Goal: Task Accomplishment & Management: Manage account settings

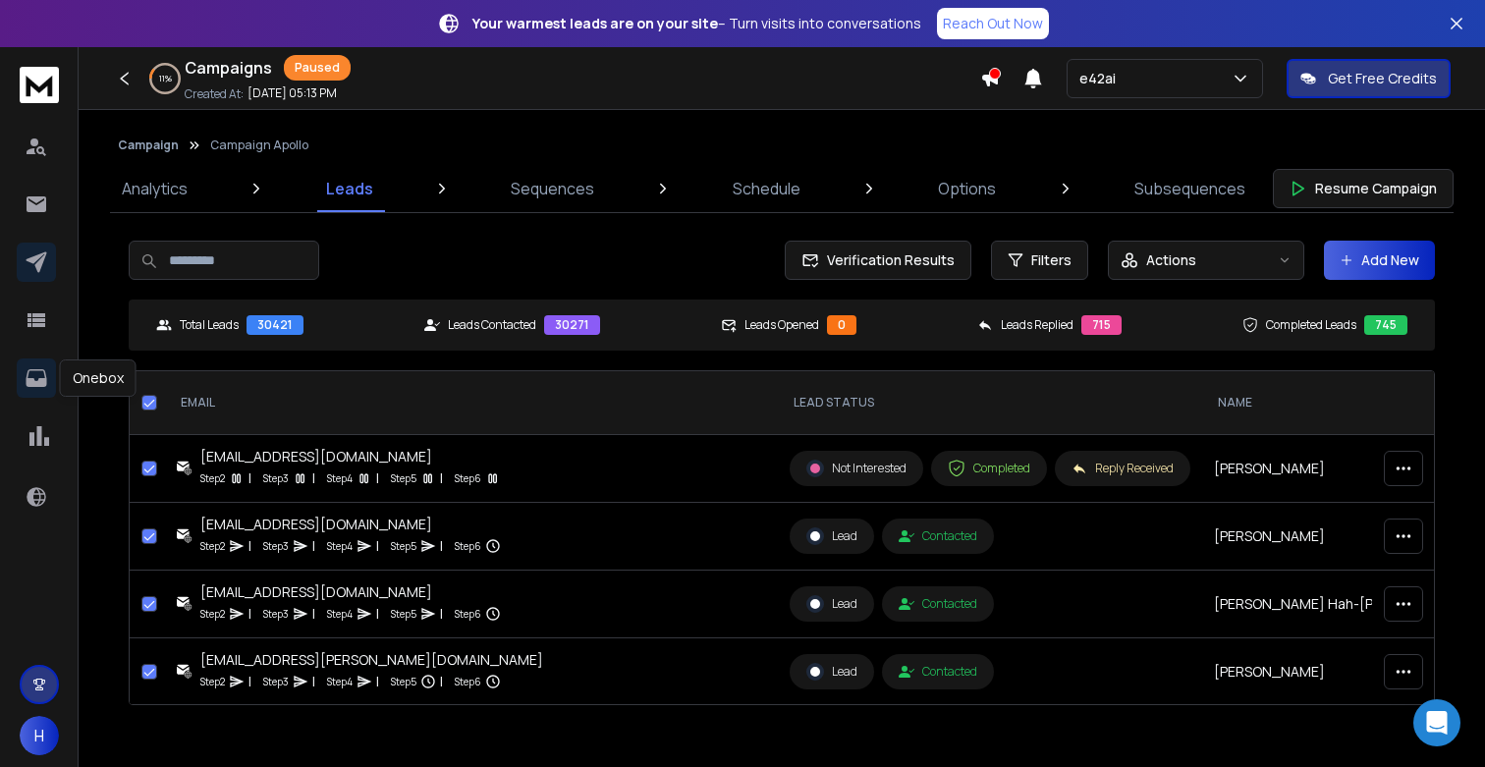
click at [39, 392] on link at bounding box center [36, 377] width 39 height 39
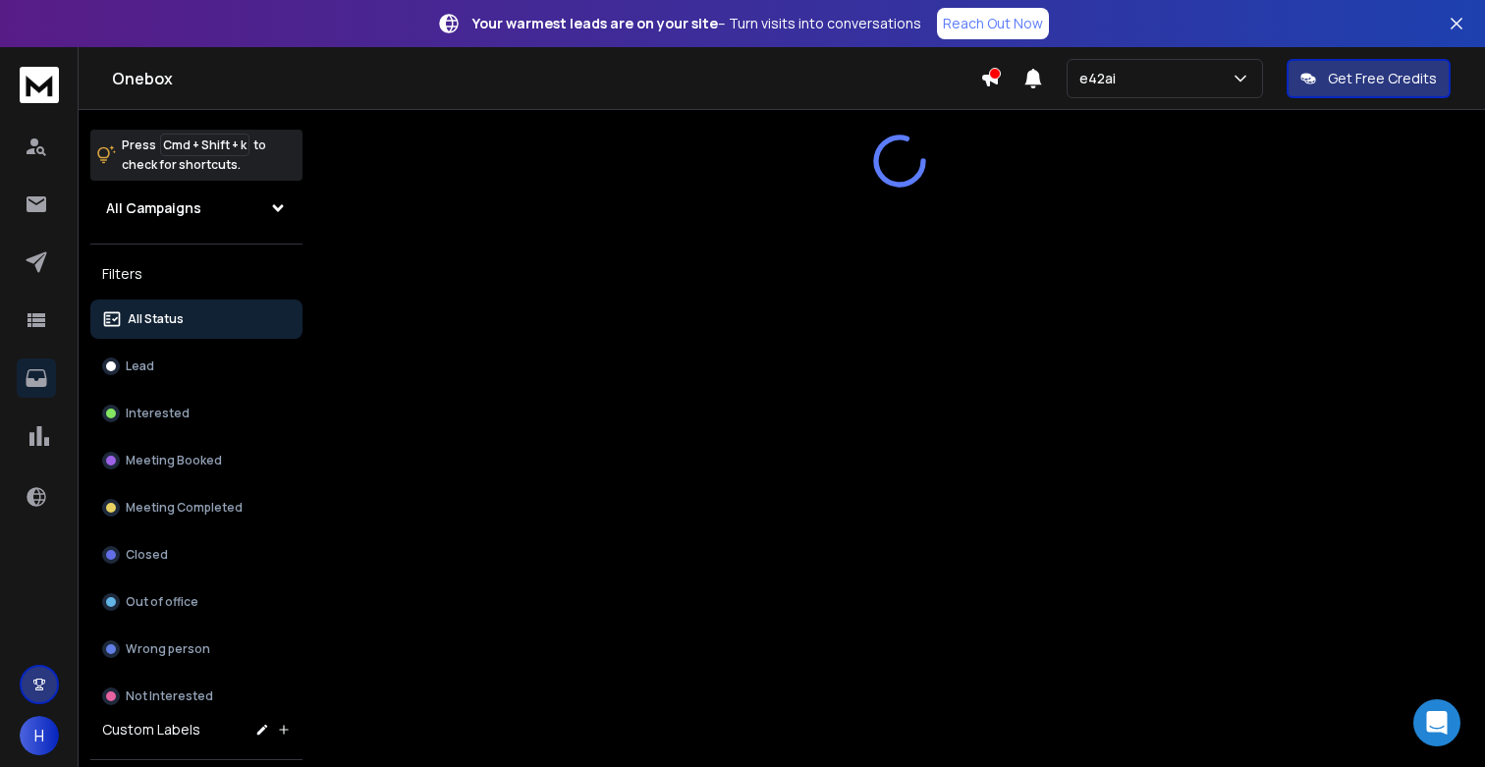
click at [1088, 102] on div "Onebox e42ai Get Free Credits" at bounding box center [742, 78] width 1485 height 63
click at [1098, 94] on button "e42ai" at bounding box center [1165, 78] width 196 height 39
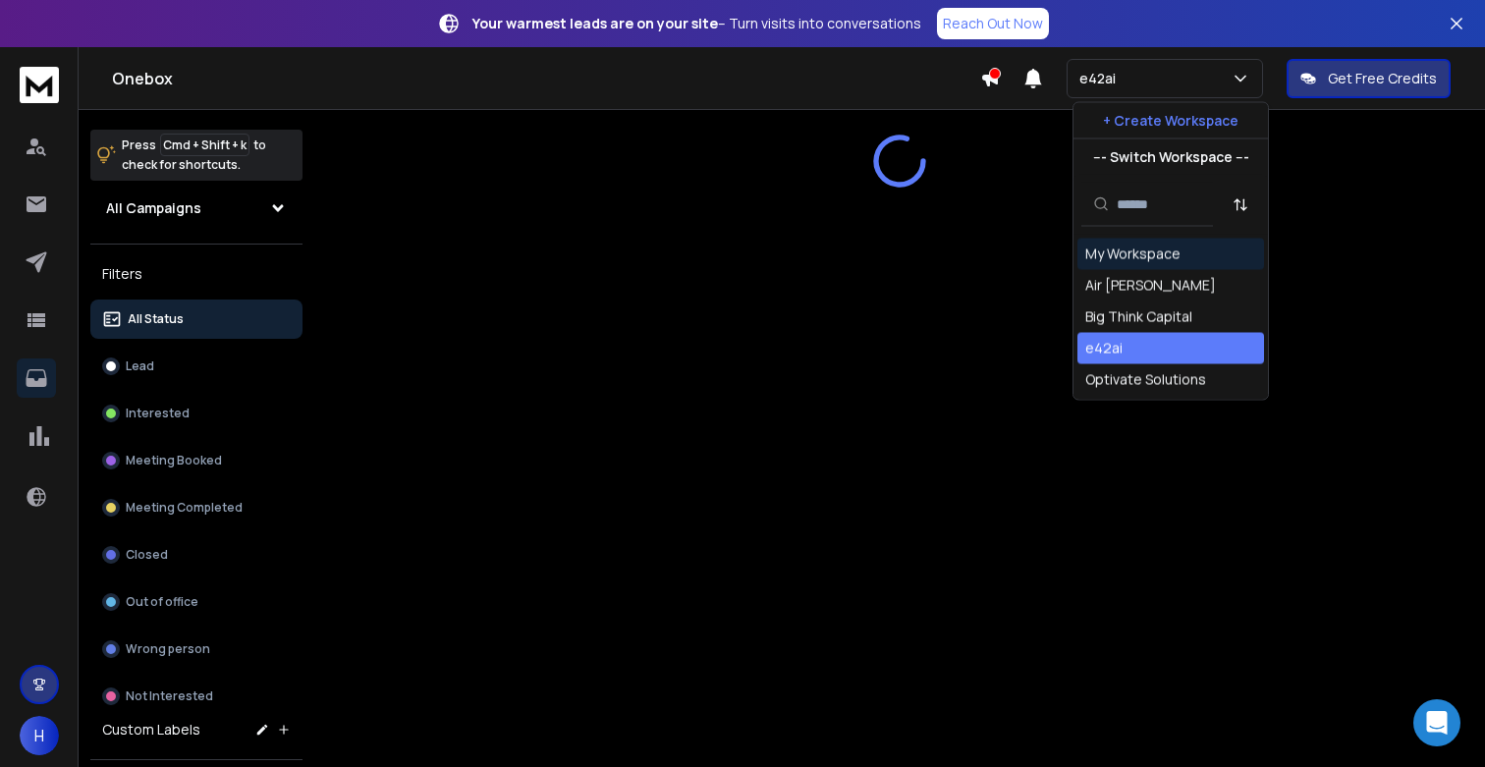
click at [1102, 251] on div "My Workspace" at bounding box center [1132, 255] width 95 height 20
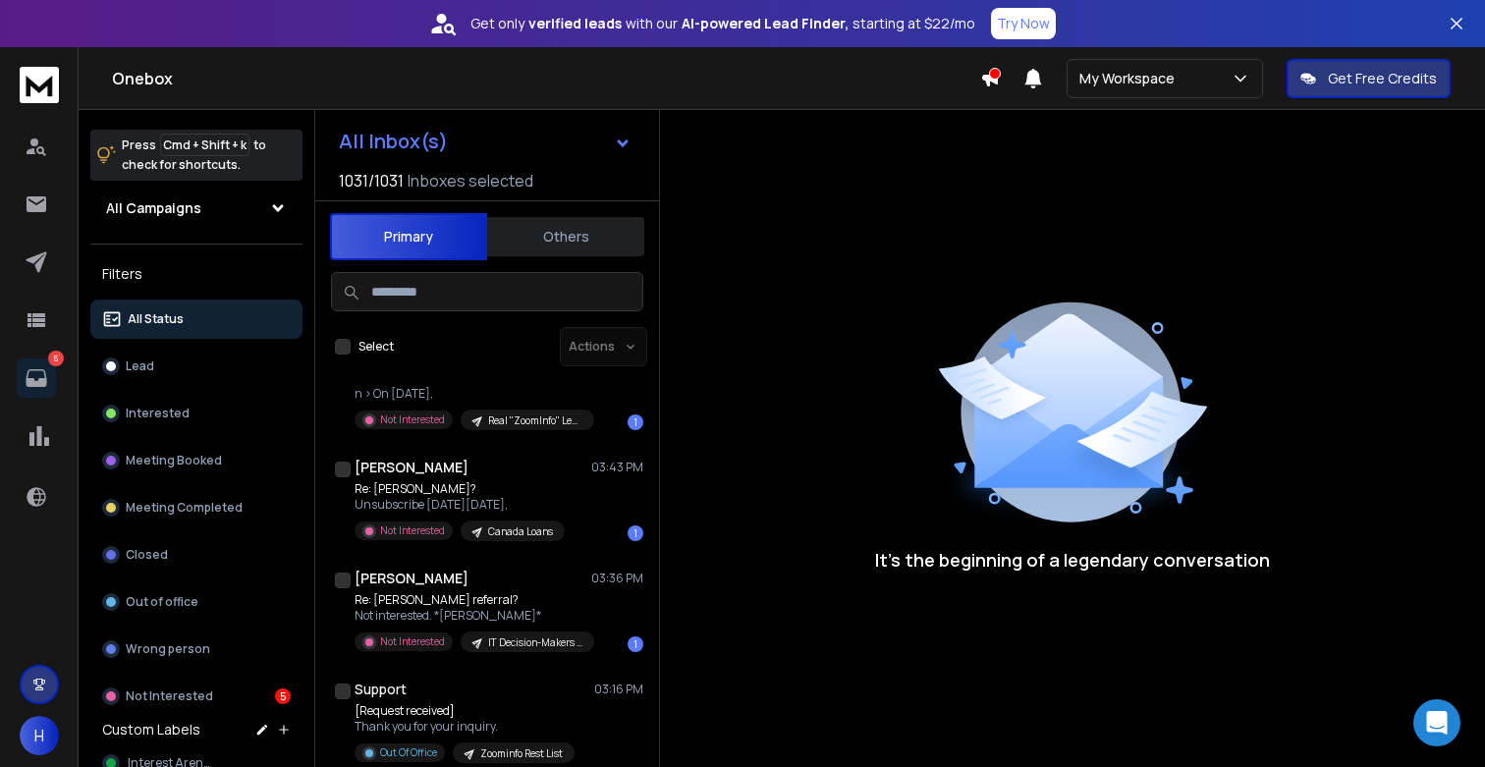
scroll to position [289, 0]
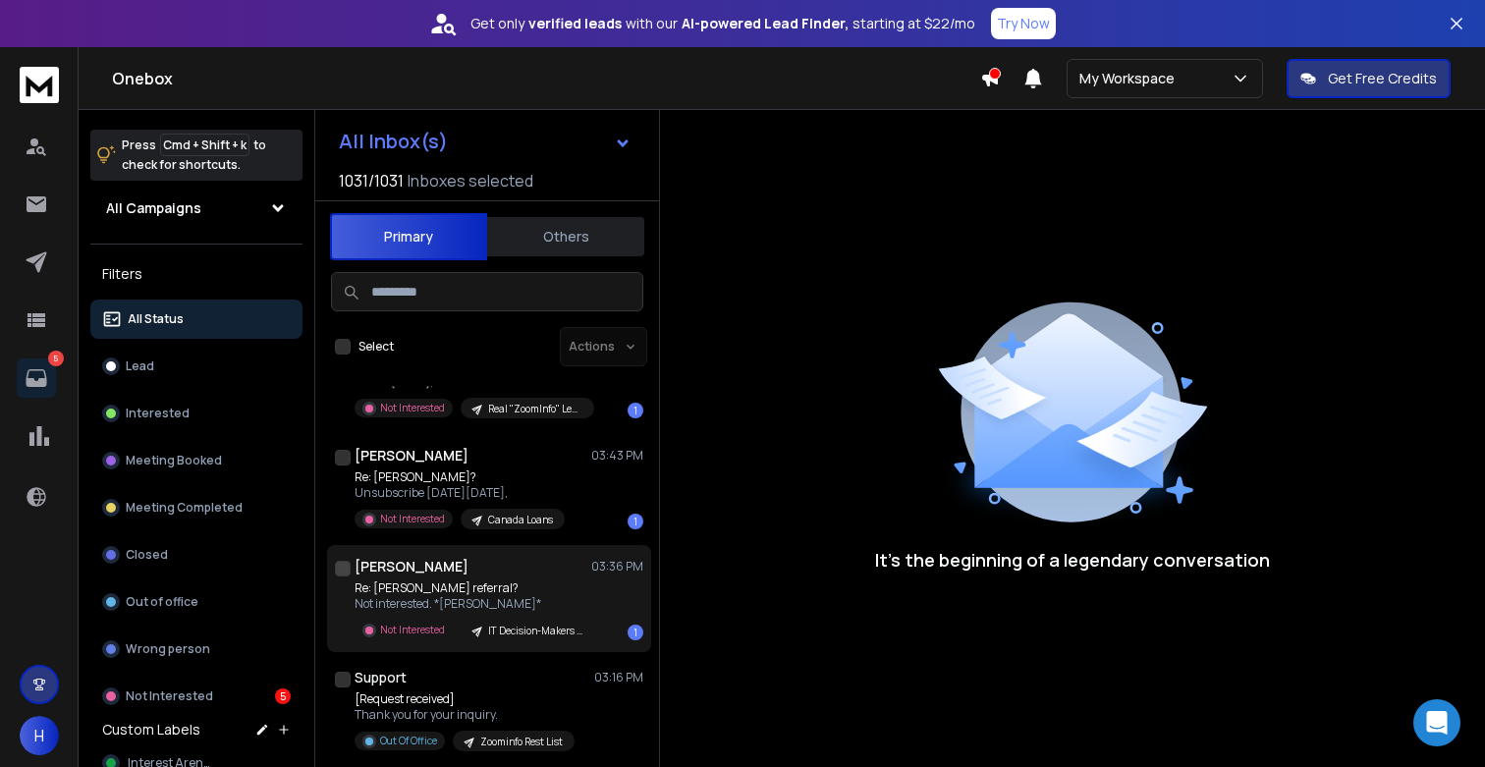
click at [559, 577] on div "Chris Youngers 03:36 PM Re: Christopher WorldatWork referral? Not interested. *…" at bounding box center [499, 598] width 289 height 83
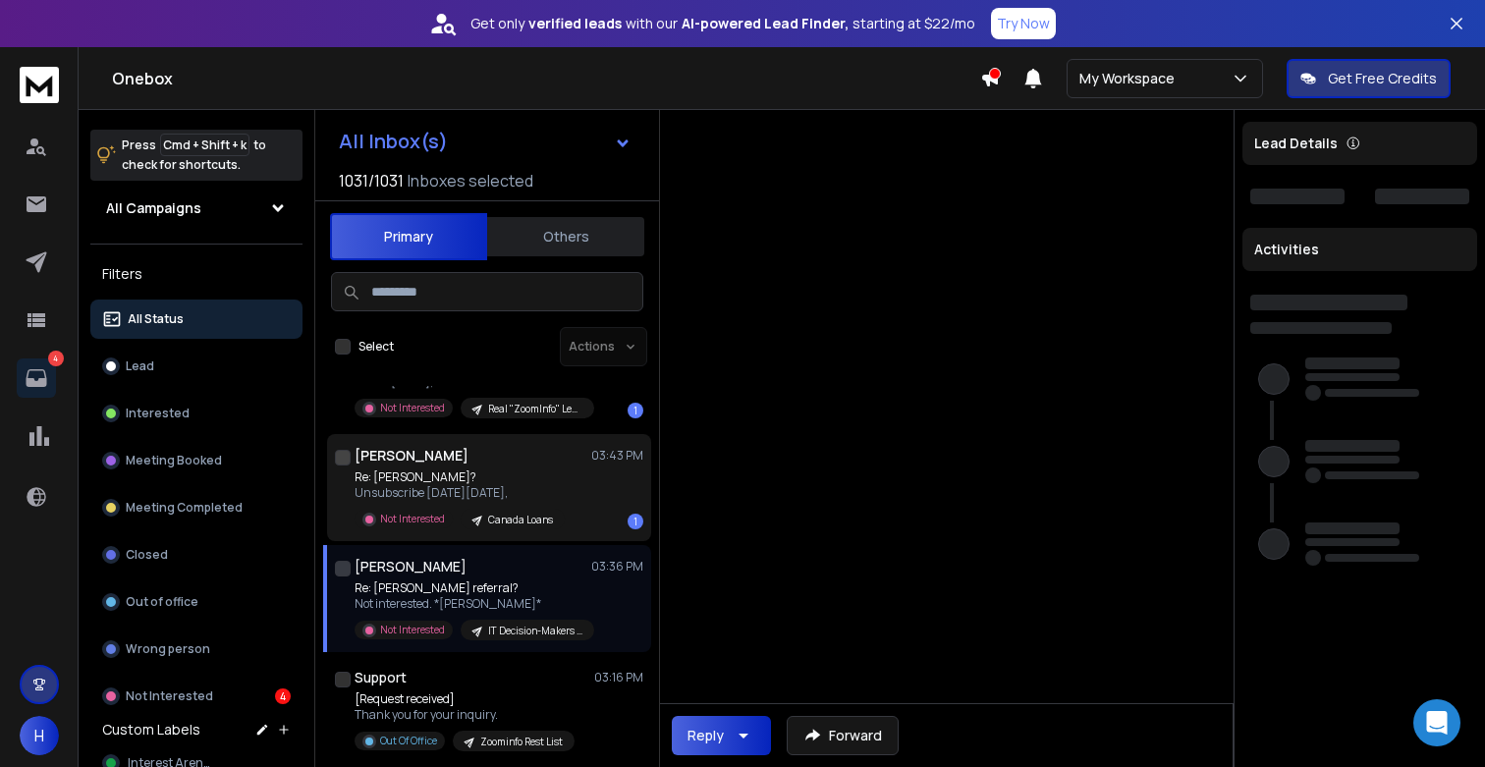
click at [564, 492] on p "Unsubscribe On Fri, Sep 12," at bounding box center [460, 493] width 210 height 16
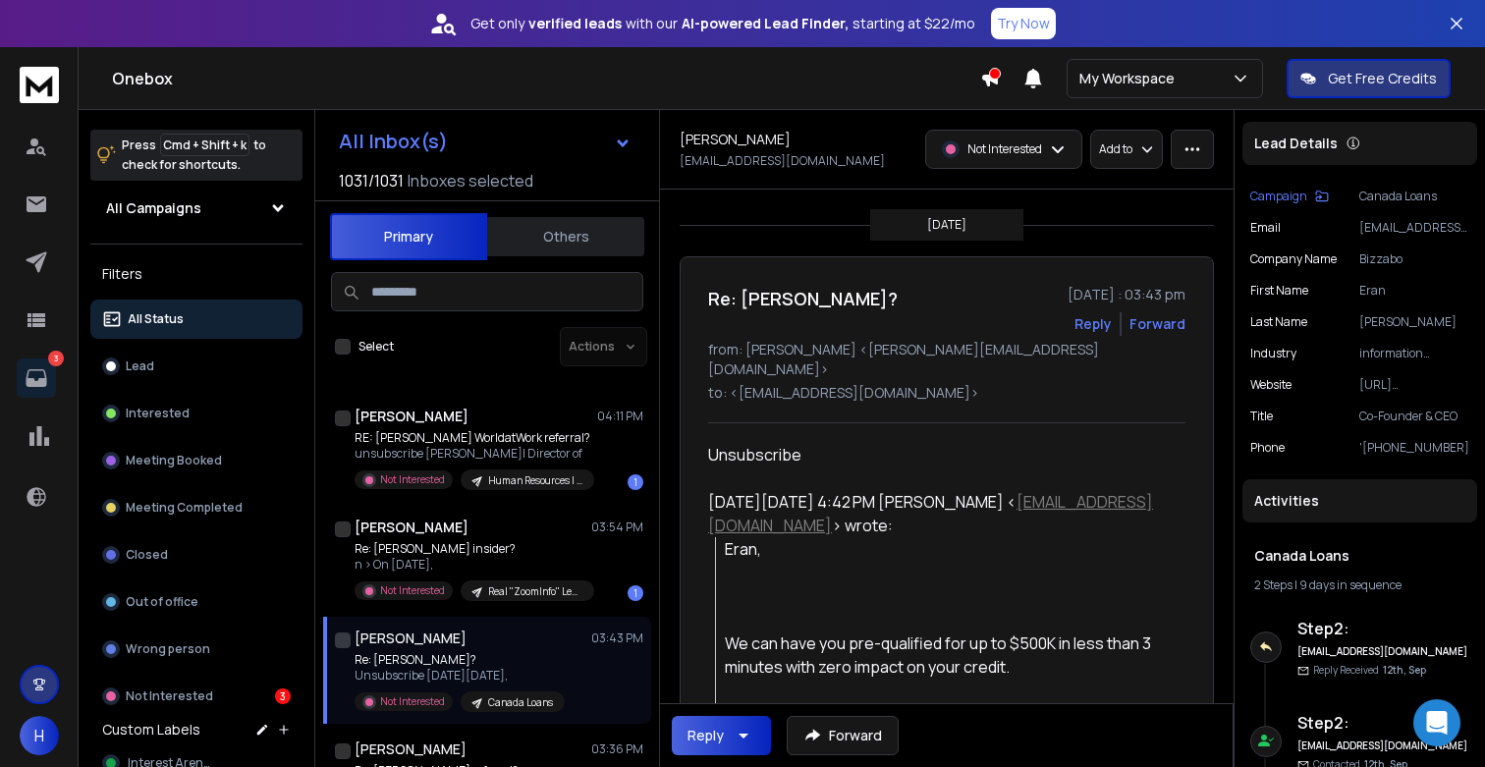
scroll to position [81, 0]
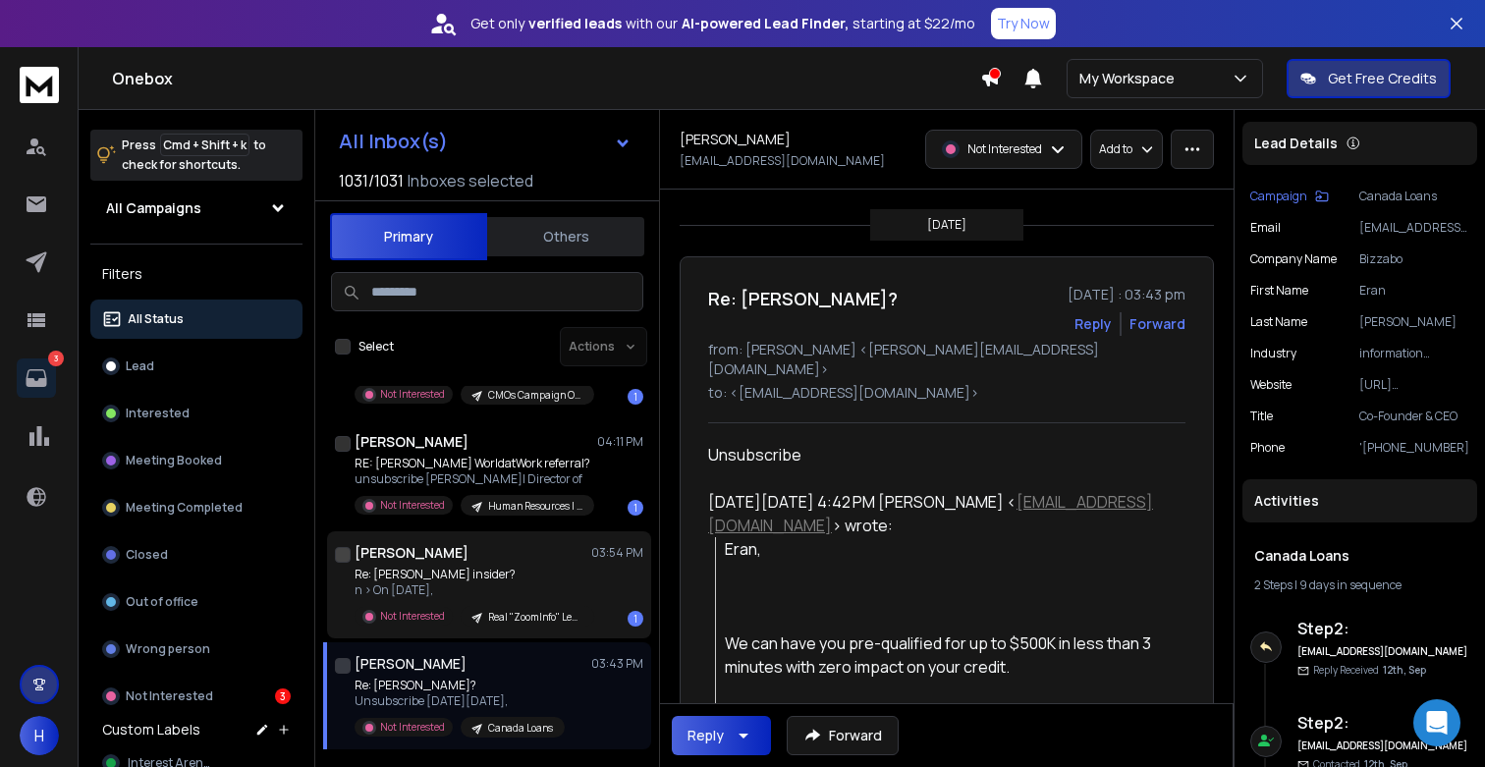
click at [540, 568] on p "Re: Andy insider?" at bounding box center [473, 575] width 236 height 16
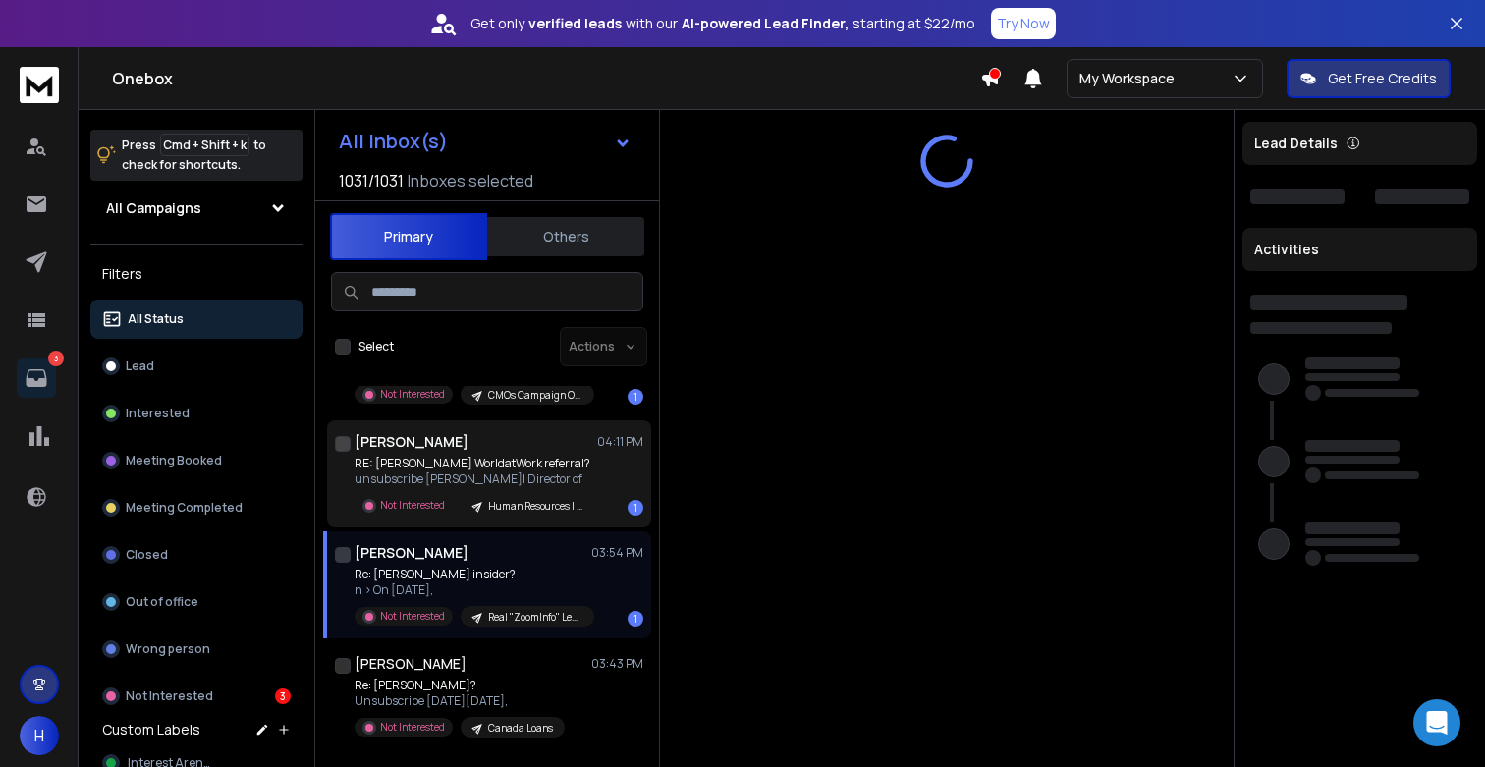
click at [550, 487] on div "RE: Shawna WorldatWork referral? unsubscribe Shawna Williams| Director of Not I…" at bounding box center [475, 486] width 240 height 60
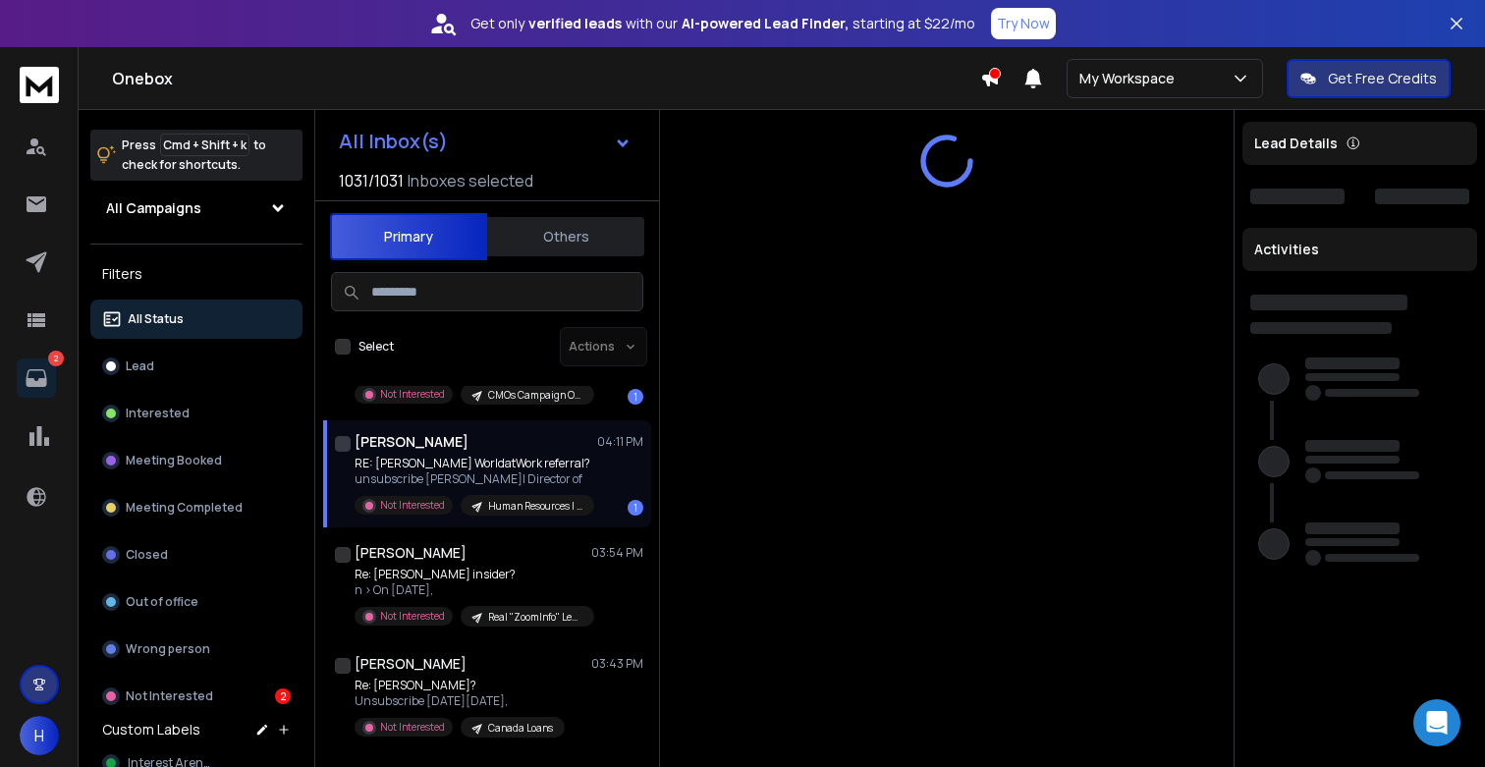
scroll to position [0, 0]
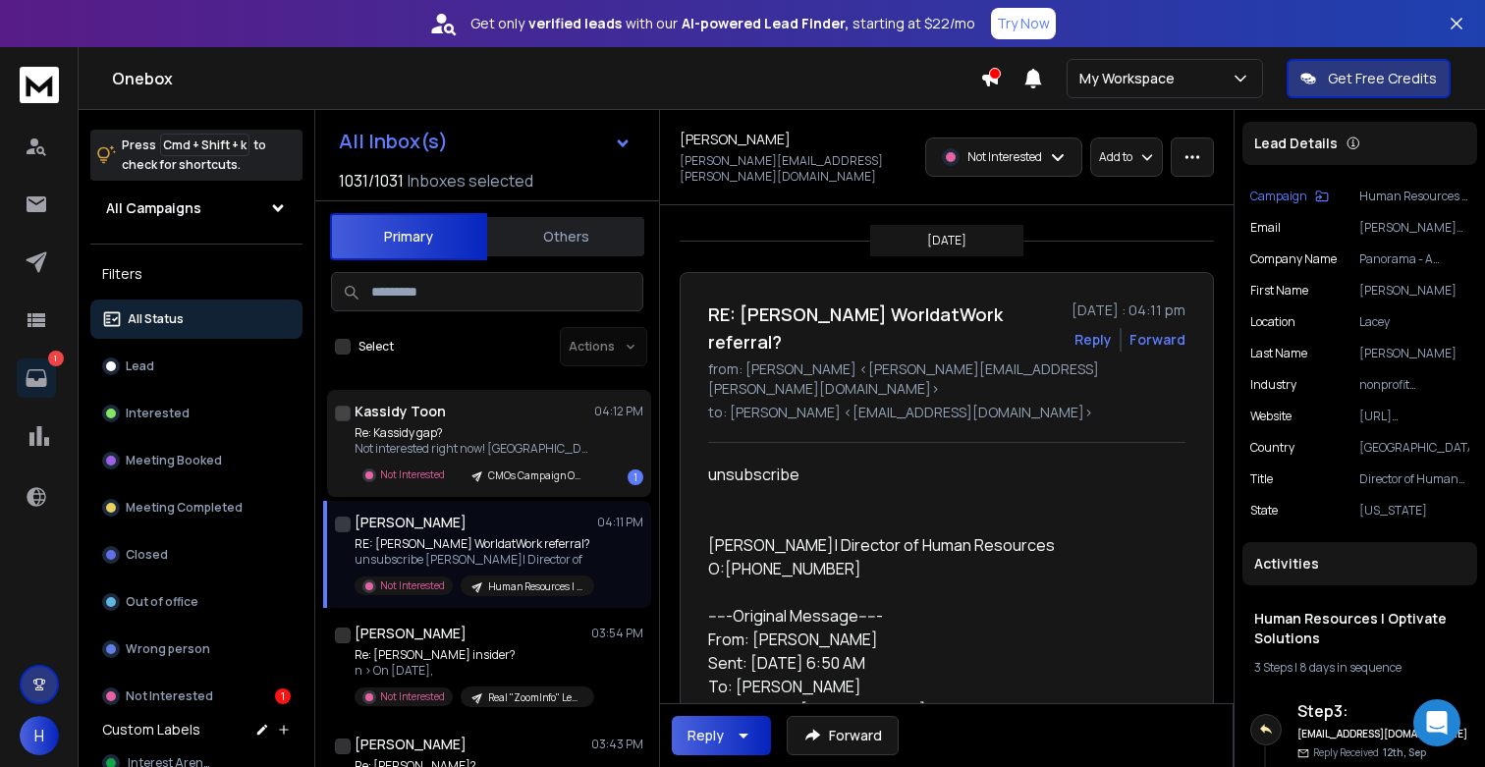
click at [558, 457] on div "Re: Kassidy gap? Not interested right now! Warmly, Not Interested CMOs Campaign…" at bounding box center [475, 455] width 240 height 60
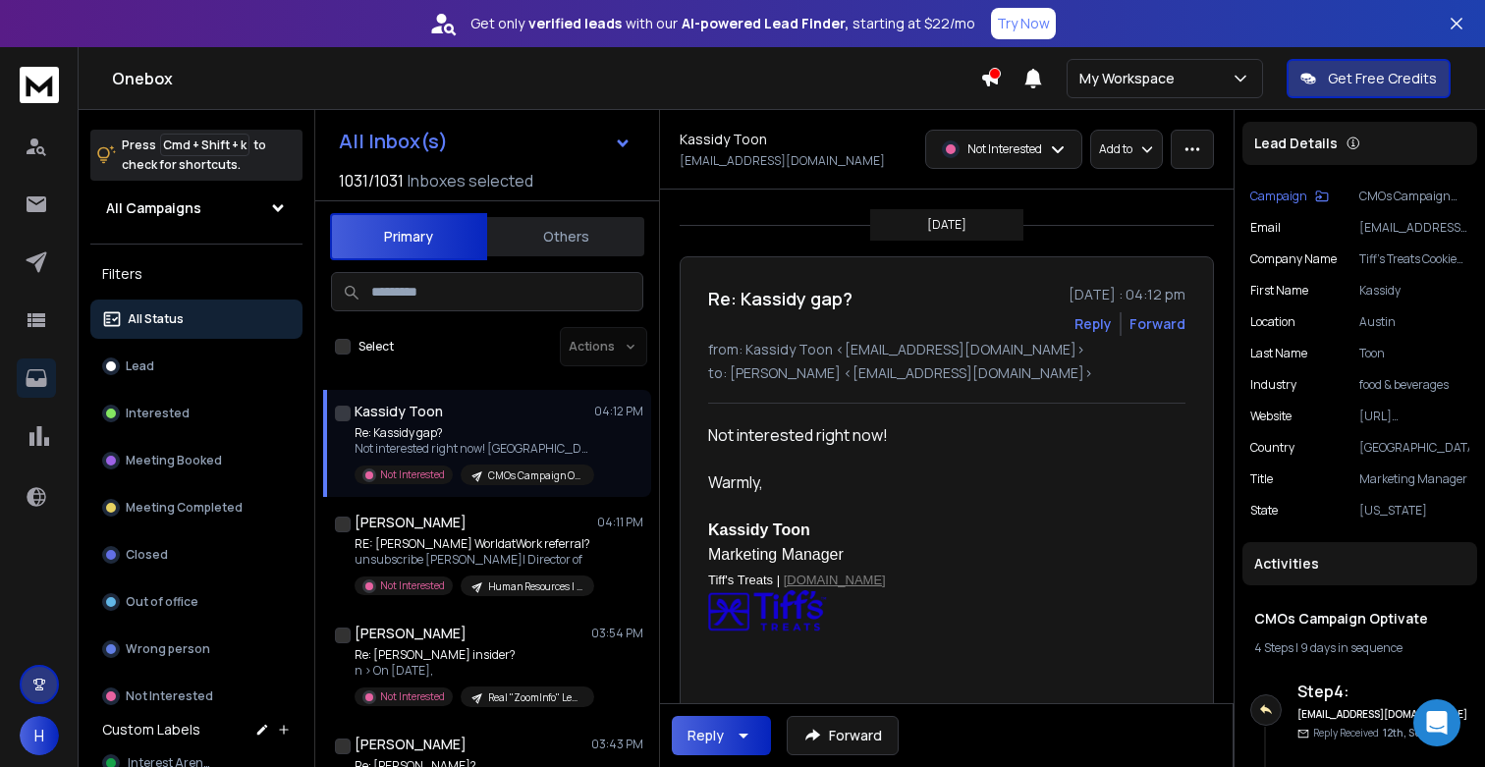
click at [501, 218] on button "Others" at bounding box center [565, 236] width 157 height 43
